Goal: Information Seeking & Learning: Check status

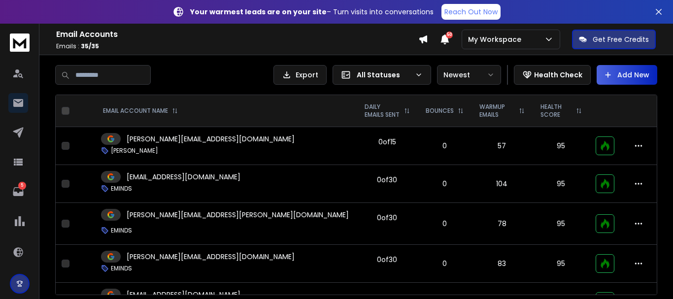
click at [656, 10] on icon at bounding box center [659, 12] width 6 height 6
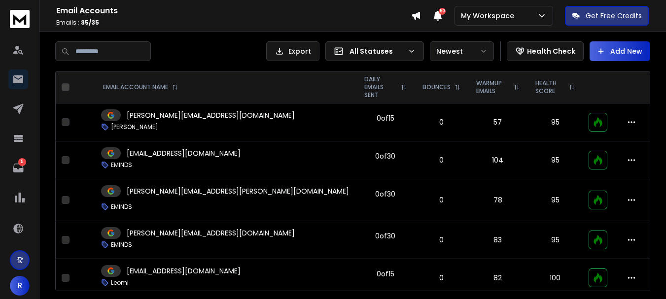
click at [391, 46] on p "All Statuses" at bounding box center [376, 51] width 54 height 10
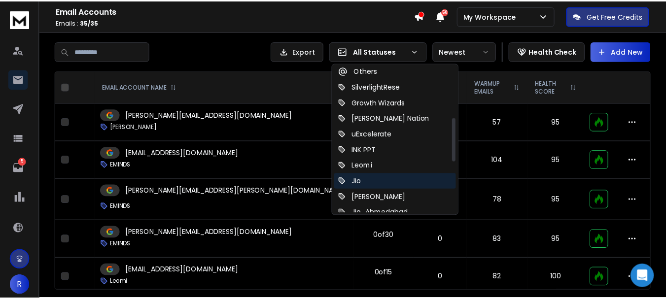
scroll to position [197, 0]
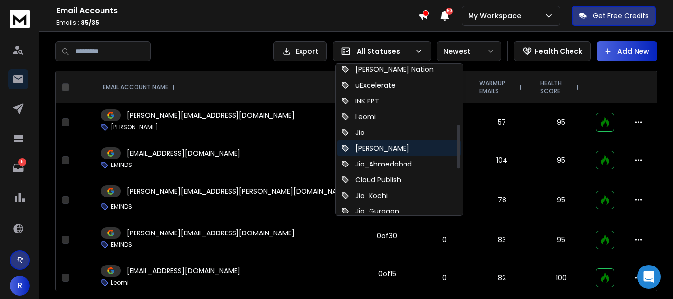
click at [375, 151] on div "[PERSON_NAME]" at bounding box center [376, 148] width 68 height 10
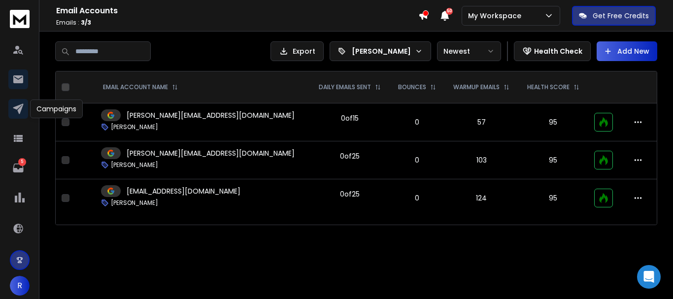
click at [25, 114] on link at bounding box center [18, 109] width 20 height 20
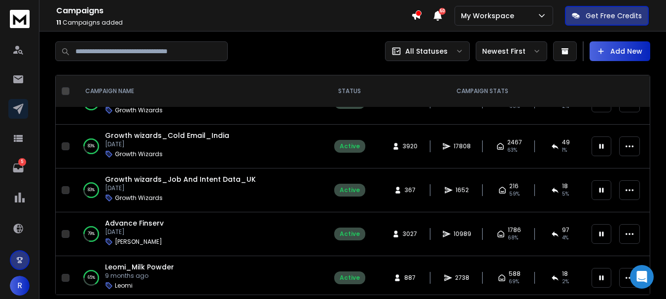
scroll to position [246, 0]
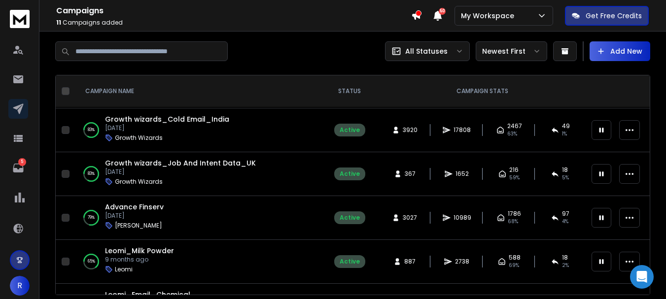
click at [137, 204] on span "Advance Finserv" at bounding box center [134, 207] width 59 height 10
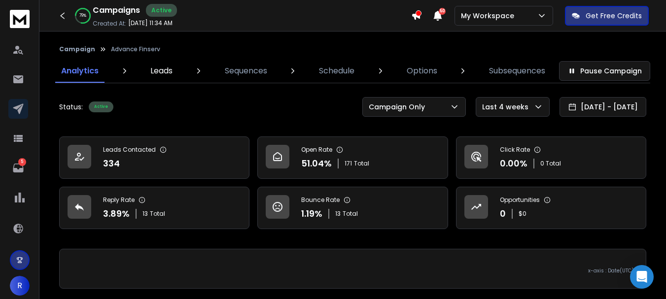
click at [168, 76] on p "Leads" at bounding box center [161, 71] width 22 height 12
click at [91, 73] on p "Analytics" at bounding box center [79, 71] width 37 height 12
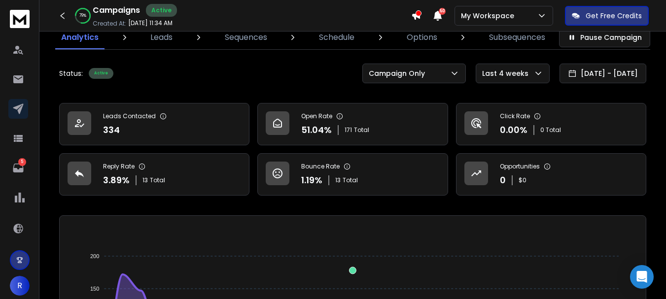
scroll to position [16, 0]
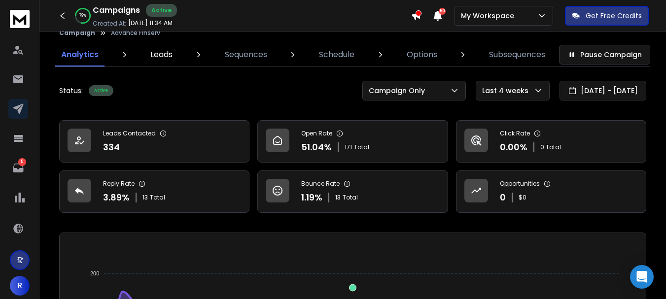
click at [158, 53] on p "Leads" at bounding box center [161, 55] width 22 height 12
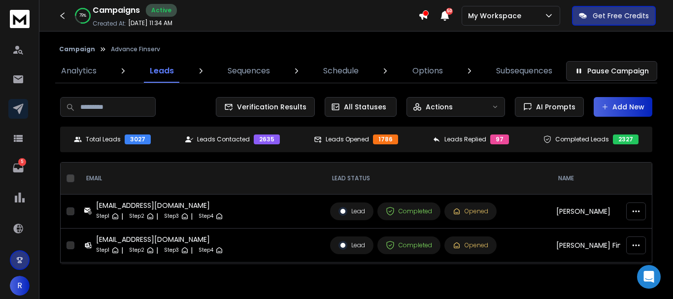
click at [137, 139] on div "3027" at bounding box center [138, 140] width 26 height 10
copy div "3027"
click at [265, 142] on div "2635" at bounding box center [267, 140] width 26 height 10
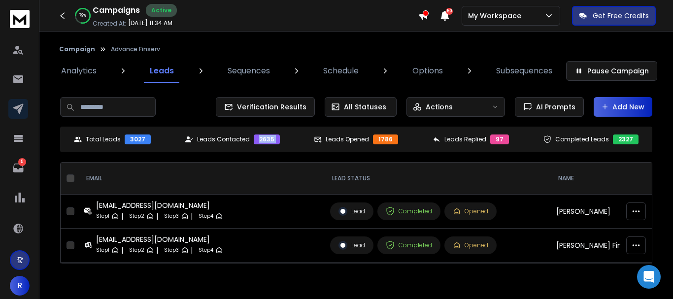
click at [265, 142] on div "2635" at bounding box center [267, 140] width 26 height 10
copy div "2635"
